Goal: Task Accomplishment & Management: Manage account settings

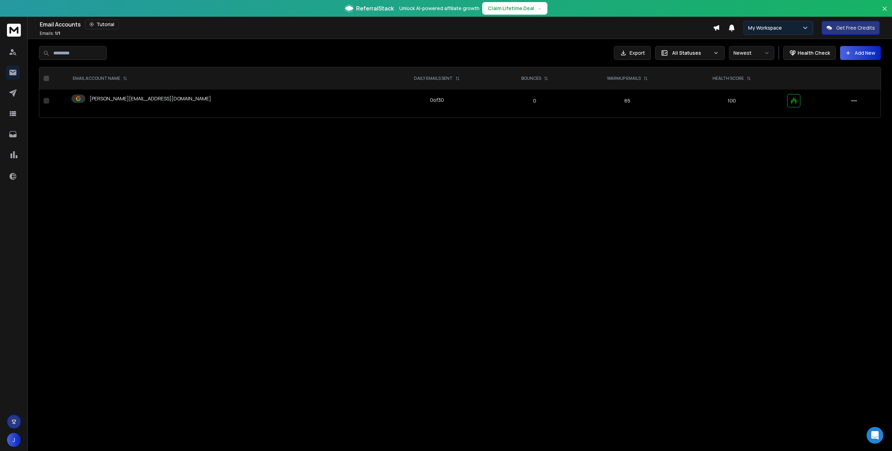
click at [786, 27] on div "My Workspace" at bounding box center [778, 27] width 61 height 7
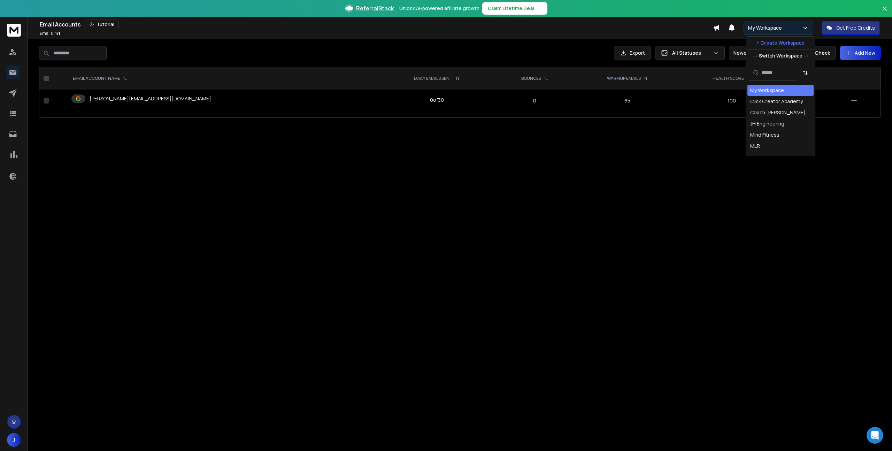
click at [784, 28] on p "My Workspace" at bounding box center [766, 27] width 37 height 7
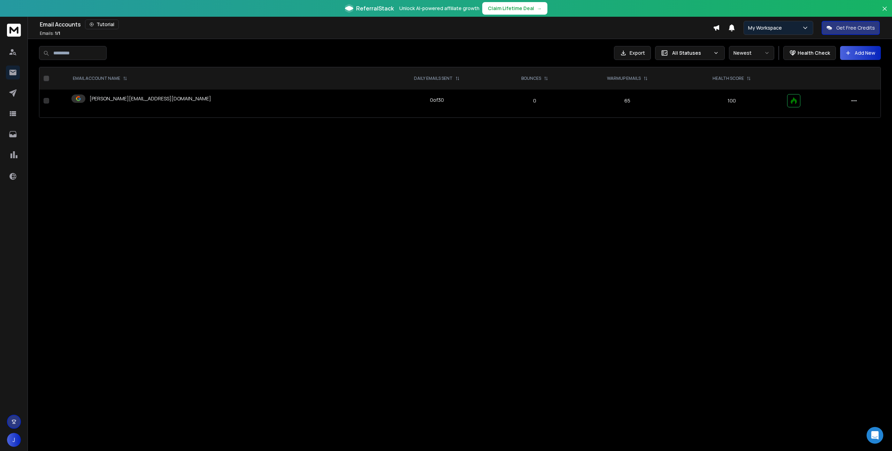
click at [784, 28] on p "My Workspace" at bounding box center [766, 27] width 37 height 7
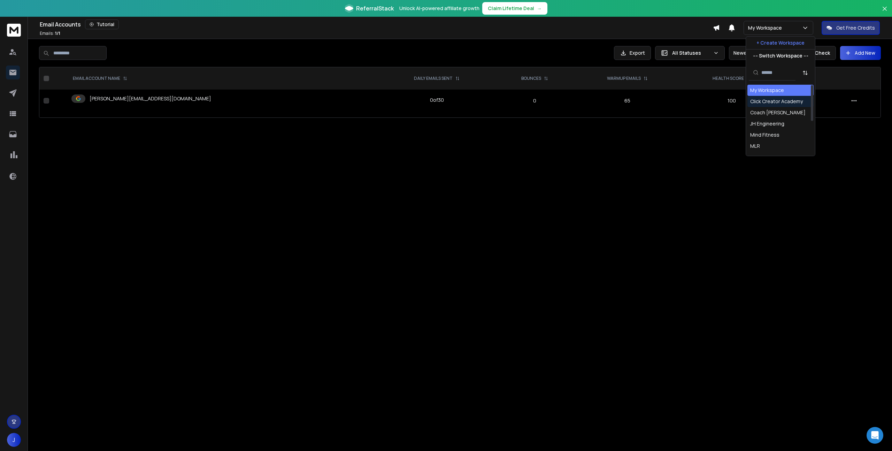
click at [768, 102] on div "Click Creator Academy" at bounding box center [776, 101] width 53 height 7
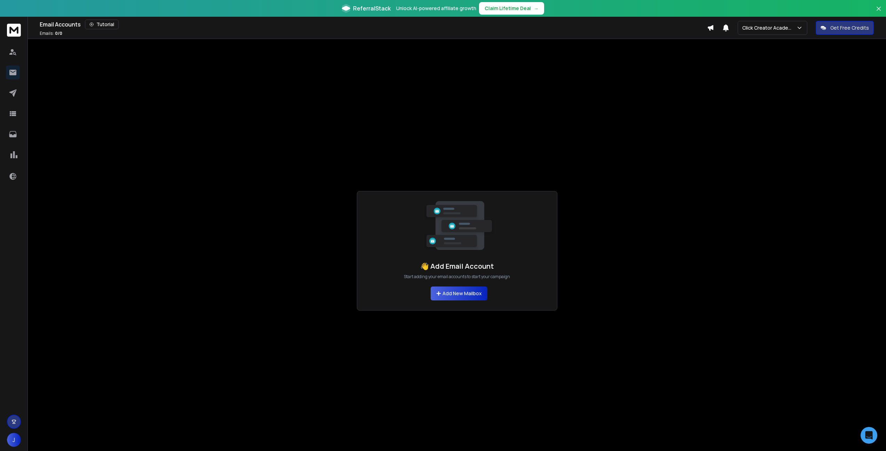
click at [780, 33] on button "Click Creator Academy" at bounding box center [773, 28] width 70 height 14
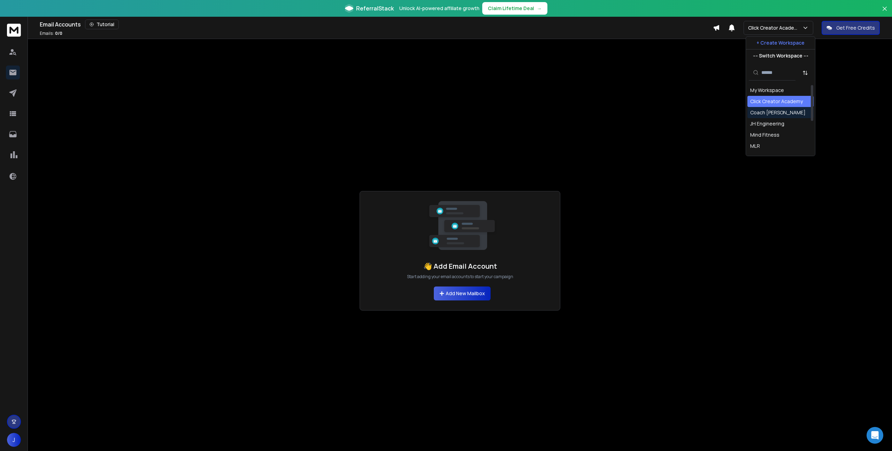
click at [770, 110] on div "Coach [PERSON_NAME]" at bounding box center [777, 112] width 55 height 7
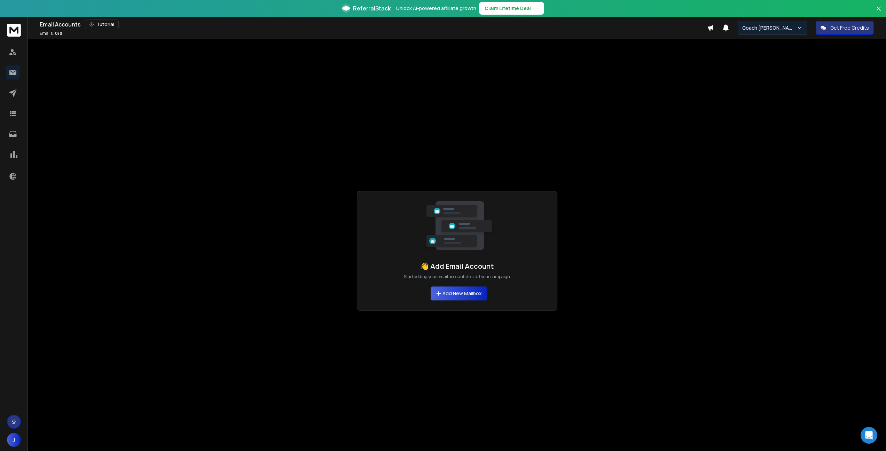
click at [772, 26] on p "Coach [PERSON_NAME]" at bounding box center [770, 27] width 54 height 7
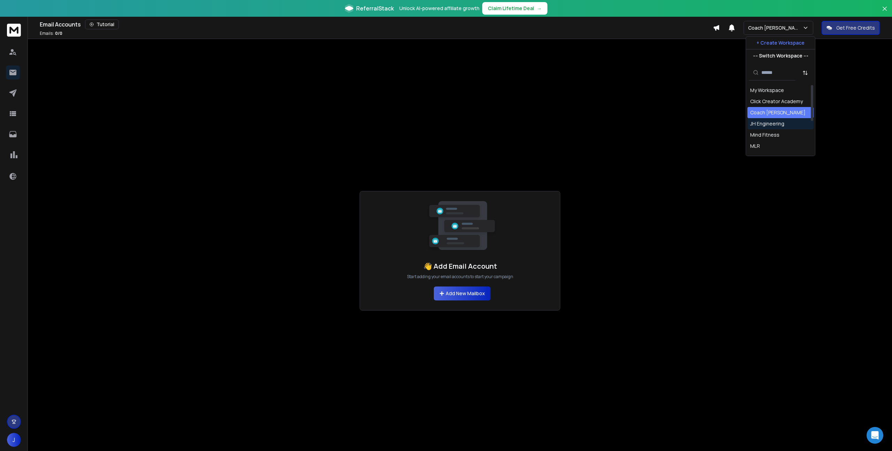
click at [774, 125] on div "JH Engineering" at bounding box center [767, 123] width 34 height 7
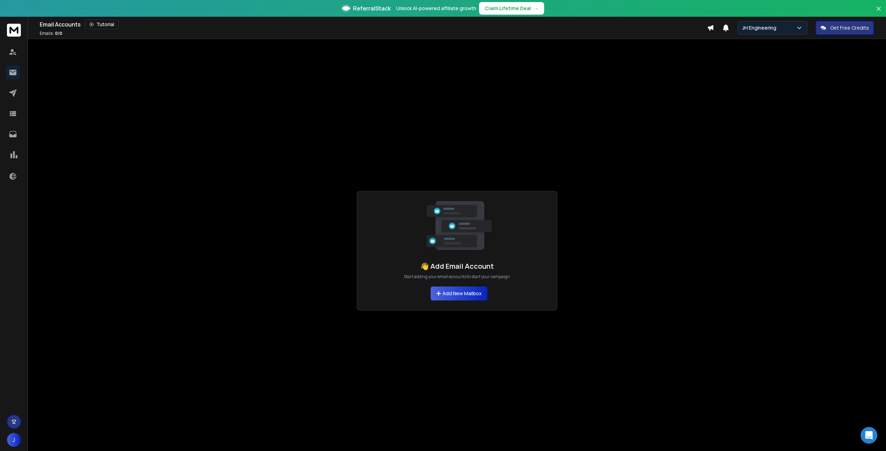
click at [774, 32] on button "JH Engineering" at bounding box center [773, 28] width 70 height 14
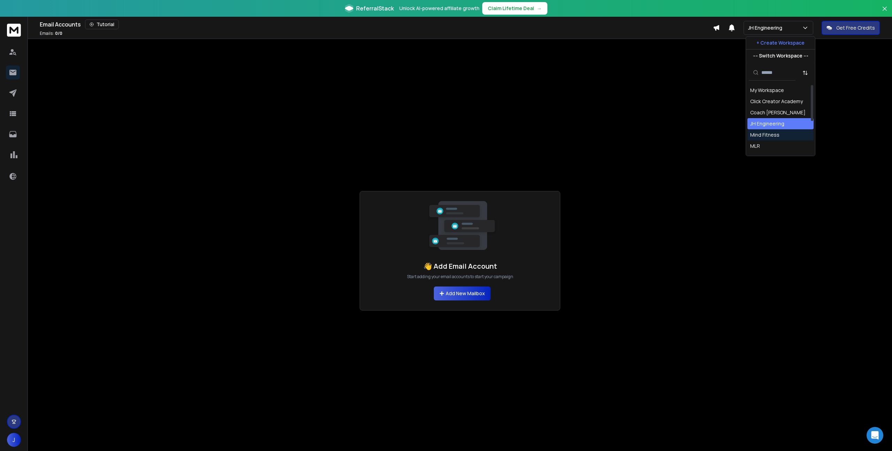
click at [771, 135] on div "Mind Fitness" at bounding box center [764, 134] width 29 height 7
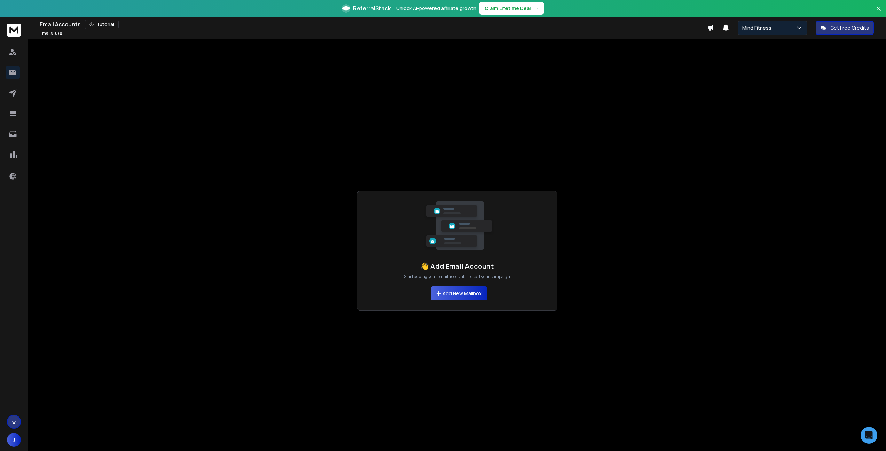
click at [783, 26] on div "Mind Fitness" at bounding box center [773, 27] width 61 height 7
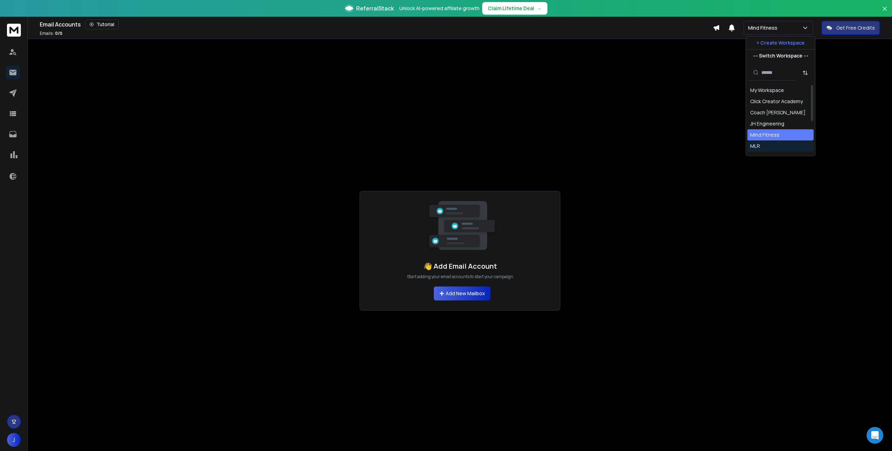
click at [768, 148] on div "MLR" at bounding box center [780, 145] width 66 height 11
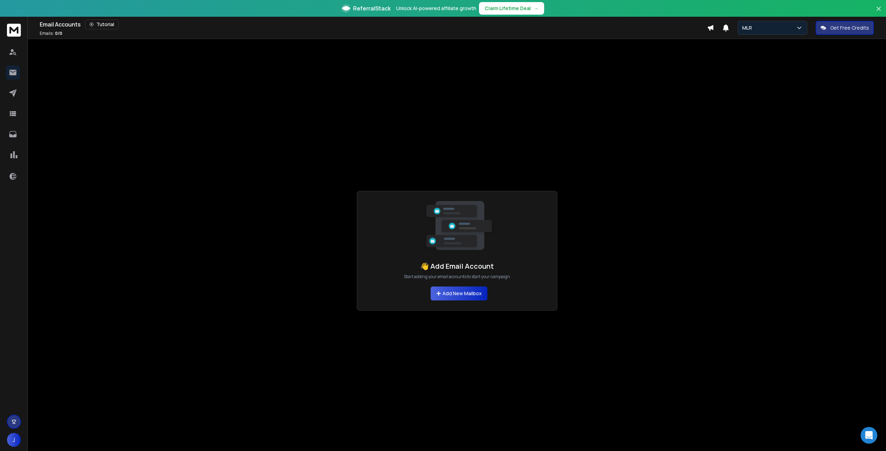
click at [782, 27] on div "MLR" at bounding box center [773, 27] width 61 height 7
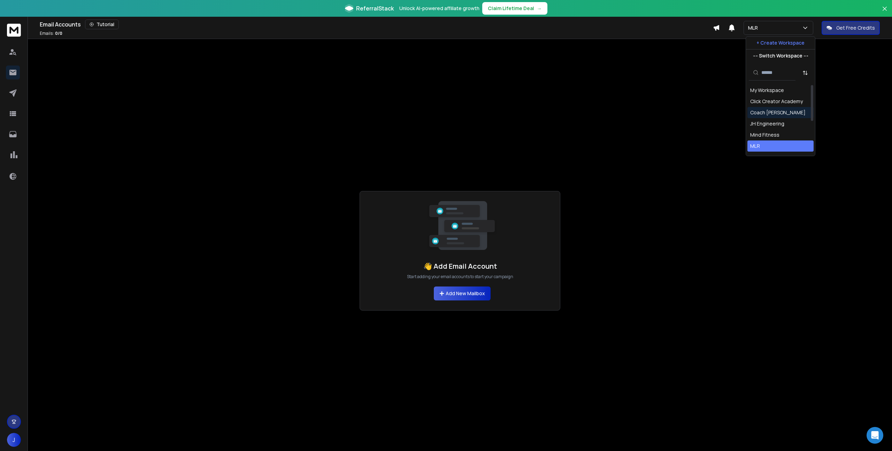
click at [643, 113] on div "👋 Add Email Account Start adding your email accounts to start your campaign Add…" at bounding box center [459, 250] width 841 height 409
